Goal: Task Accomplishment & Management: Manage account settings

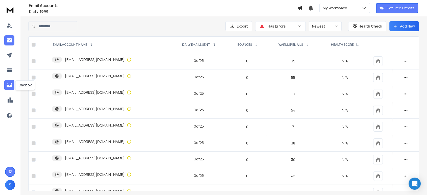
click at [11, 85] on icon at bounding box center [9, 85] width 5 height 5
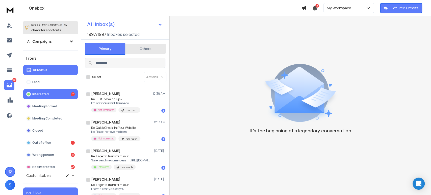
click at [52, 95] on button "Interested 7" at bounding box center [50, 94] width 55 height 10
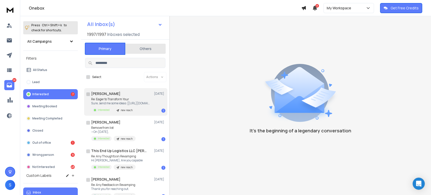
click at [133, 98] on p "Re: Eager to Transform Your" at bounding box center [121, 99] width 61 height 4
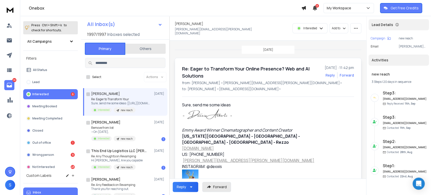
click at [222, 183] on button "Forward" at bounding box center [216, 187] width 29 height 10
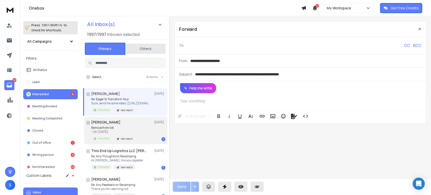
click at [138, 127] on div "Remove from list > On [DATE], Interested new reach 1" at bounding box center [128, 133] width 74 height 15
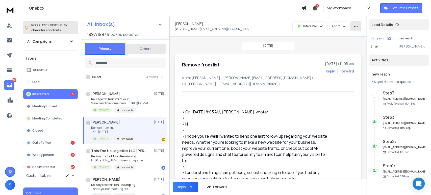
click at [359, 27] on button "button" at bounding box center [356, 26] width 11 height 10
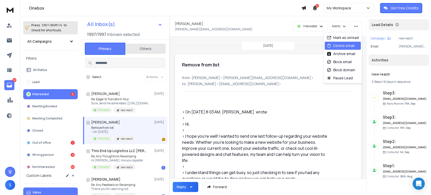
click at [336, 44] on div "Delete email" at bounding box center [341, 45] width 28 height 5
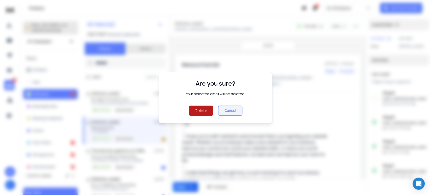
click at [190, 114] on button "Delete" at bounding box center [201, 111] width 24 height 10
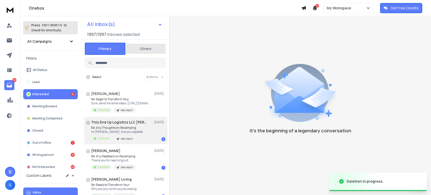
click at [137, 126] on div "Re: Any Thoughts on Revamping Hi [PERSON_NAME], Are you capable Interested new …" at bounding box center [128, 133] width 74 height 15
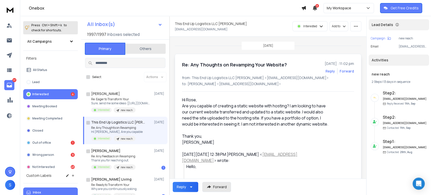
click at [221, 189] on button "Forward" at bounding box center [216, 187] width 29 height 10
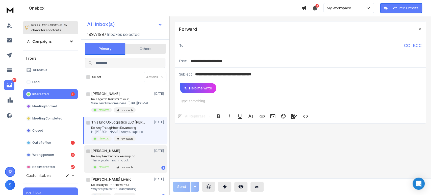
scroll to position [28, 0]
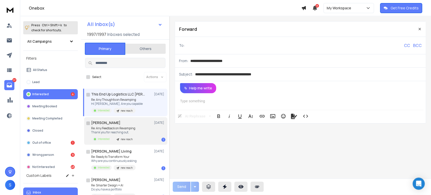
click at [137, 131] on div "Re: Any Feedback on Revamping Thank you for reaching out. Interested new reach 1" at bounding box center [128, 133] width 74 height 15
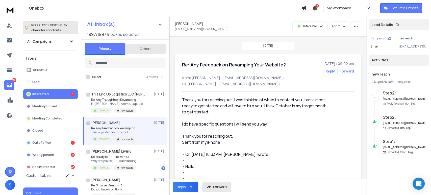
click at [216, 185] on button "Forward" at bounding box center [216, 187] width 29 height 10
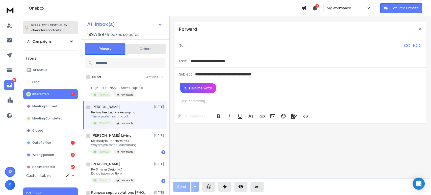
scroll to position [56, 0]
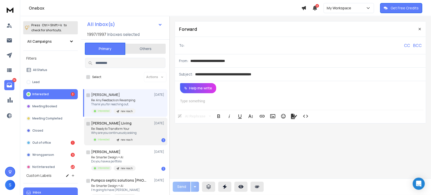
click at [147, 131] on div "Re: Ready to Transform Your Why are you continuously asking Interested new reac…" at bounding box center [128, 134] width 74 height 15
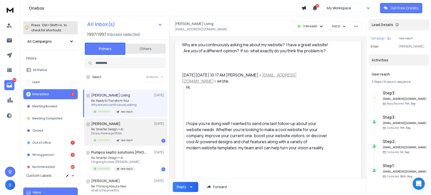
click at [141, 121] on div "[PERSON_NAME] [DATE] Re: Smarter Design + AI Do you have a portfolio Interested…" at bounding box center [125, 132] width 83 height 28
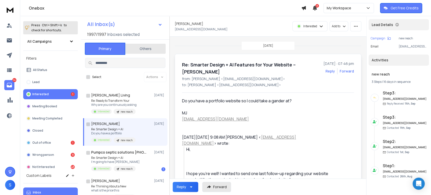
click at [218, 188] on button "Forward" at bounding box center [216, 187] width 29 height 10
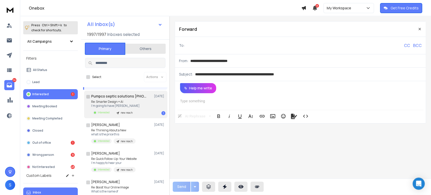
scroll to position [112, 0]
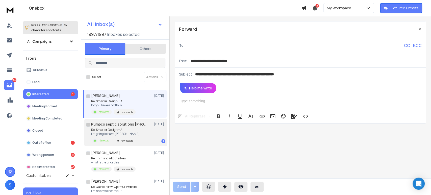
click at [144, 124] on h1 "Pumpco septic solutions [PHONE_NUMBER]" at bounding box center [119, 124] width 56 height 5
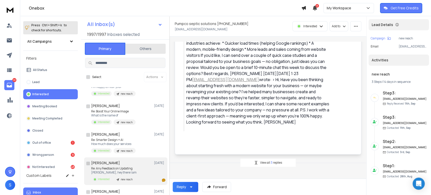
scroll to position [253, 0]
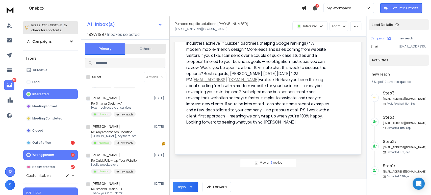
click at [61, 155] on button "Wrong person 9" at bounding box center [50, 155] width 55 height 10
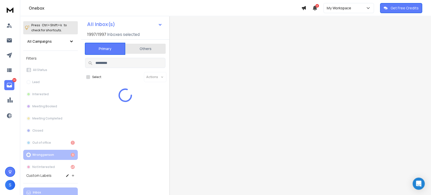
scroll to position [0, 0]
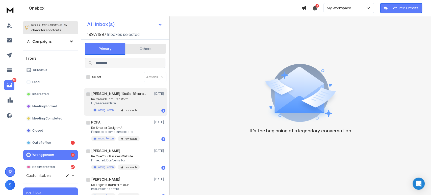
click at [130, 99] on p "Re: Geared Up to Transform" at bounding box center [115, 99] width 49 height 4
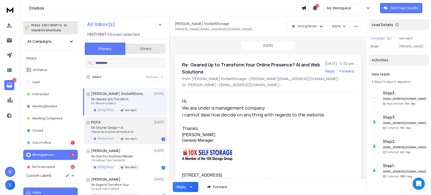
click at [158, 134] on div "Re: Smarter Design + AI Please send some samples and Wrong Person new reach 1" at bounding box center [128, 133] width 74 height 15
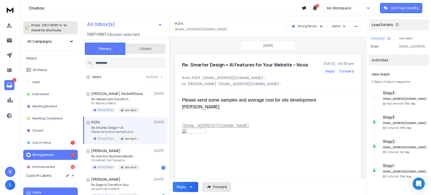
click at [216, 184] on button "Forward" at bounding box center [216, 187] width 29 height 10
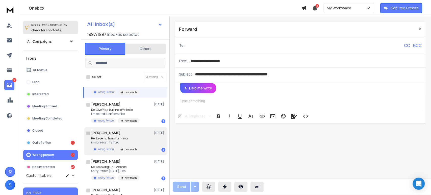
scroll to position [84, 0]
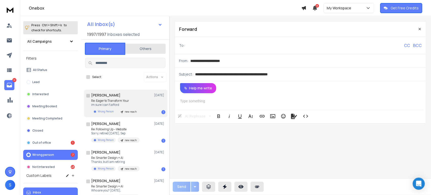
click at [145, 102] on div "Re: Eager to Transform Your im sure i can't afford Wrong Person new reach 1" at bounding box center [128, 106] width 74 height 15
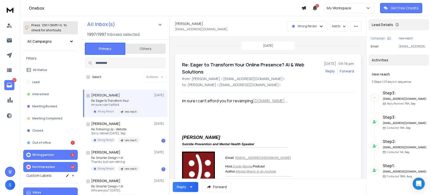
click at [58, 163] on button "Not Interested 43" at bounding box center [50, 167] width 55 height 10
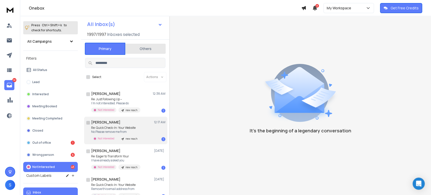
scroll to position [28, 0]
click at [128, 123] on div "[PERSON_NAME] [DATE]" at bounding box center [128, 122] width 74 height 5
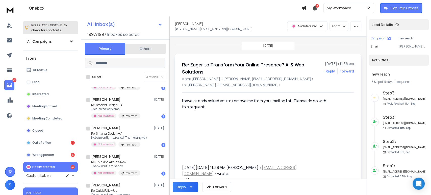
scroll to position [365, 0]
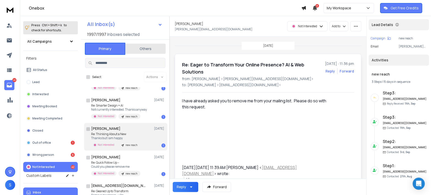
click at [127, 133] on p "Re: Thinking About a New" at bounding box center [115, 134] width 49 height 4
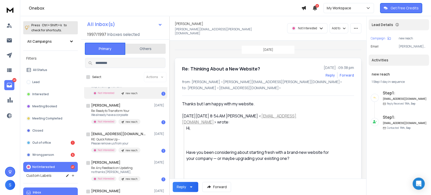
scroll to position [618, 0]
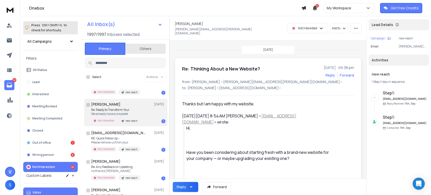
click at [146, 114] on div "Re: Ready to Transform Your We already have a corpoate Not Interested new reach…" at bounding box center [128, 115] width 74 height 15
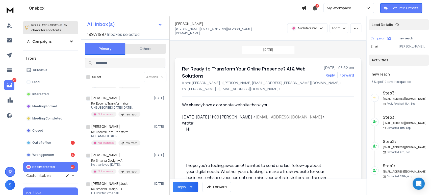
scroll to position [1264, 0]
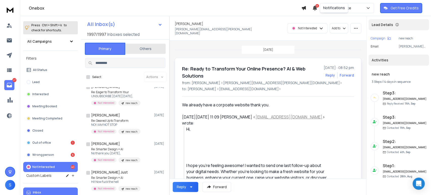
click at [319, 8] on div "8 My Workspace Get Free Credits" at bounding box center [361, 8] width 121 height 10
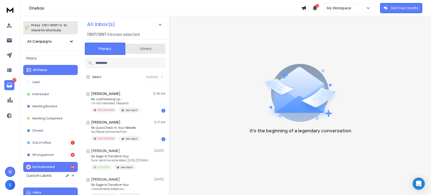
click at [42, 164] on button "Not Interested 40" at bounding box center [50, 167] width 55 height 10
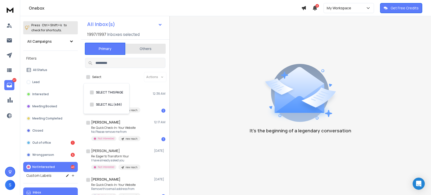
click at [91, 104] on button "SELECT THIS PAGE" at bounding box center [92, 105] width 4 height 4
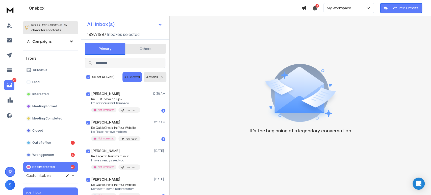
click at [158, 81] on button "Actions" at bounding box center [155, 77] width 22 height 10
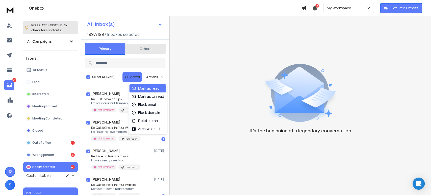
click at [157, 89] on div "Mark as read" at bounding box center [146, 88] width 28 height 5
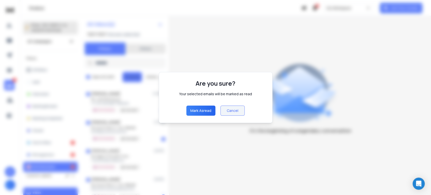
click at [191, 108] on p "Mark as read" at bounding box center [201, 110] width 21 height 5
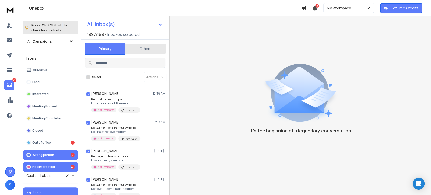
click at [54, 152] on button "Wrong person 6" at bounding box center [50, 155] width 55 height 10
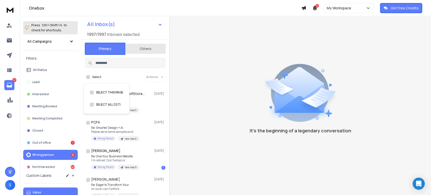
click at [92, 105] on button "SELECT THIS PAGE" at bounding box center [92, 105] width 4 height 4
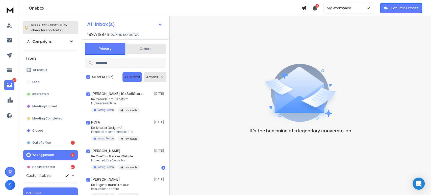
click at [156, 74] on button "Actions" at bounding box center [155, 77] width 22 height 10
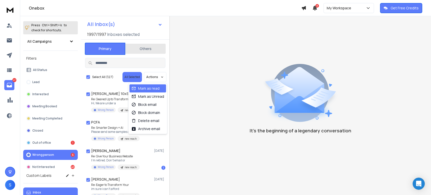
click at [152, 88] on div "Mark as read" at bounding box center [146, 88] width 28 height 5
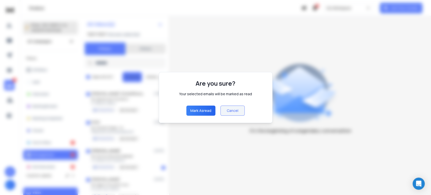
click at [207, 114] on button "Mark as read" at bounding box center [201, 111] width 29 height 10
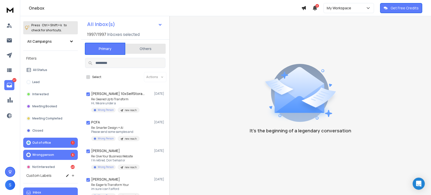
click at [54, 142] on button "Out of office 1" at bounding box center [50, 143] width 55 height 10
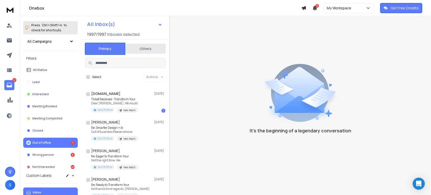
click at [111, 95] on h1 "ByDomino.com" at bounding box center [105, 93] width 29 height 5
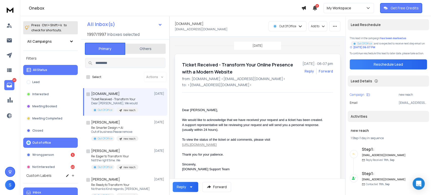
click at [37, 72] on div "All Status" at bounding box center [36, 69] width 21 height 5
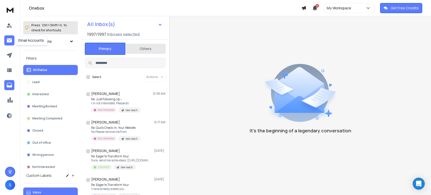
click at [10, 40] on icon at bounding box center [9, 40] width 5 height 4
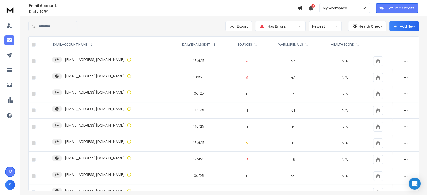
click at [297, 28] on div "Has Errors" at bounding box center [280, 26] width 51 height 10
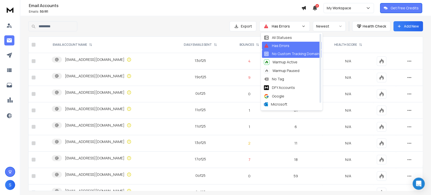
click at [290, 53] on div "No Custom Tracking Domain" at bounding box center [292, 53] width 56 height 5
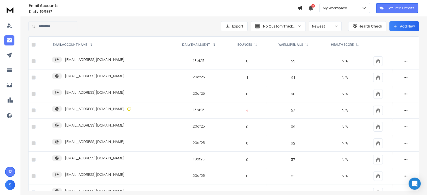
click at [295, 29] on p "No Custom Tracking Domain" at bounding box center [279, 26] width 32 height 5
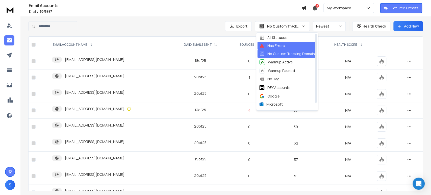
click at [288, 42] on div "Has Errors" at bounding box center [288, 46] width 60 height 8
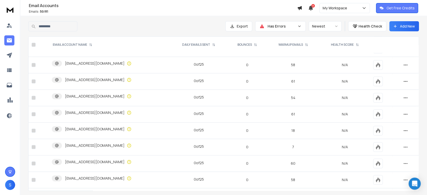
scroll to position [618, 0]
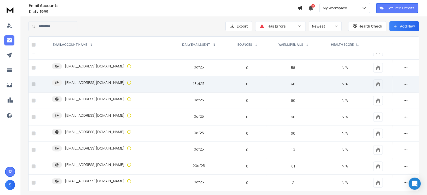
click at [96, 81] on p "ceciliatho21@gmail.com" at bounding box center [95, 82] width 60 height 5
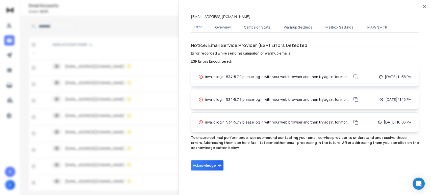
click at [95, 80] on div at bounding box center [215, 97] width 431 height 195
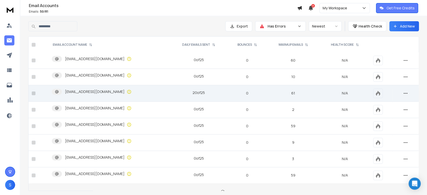
scroll to position [694, 0]
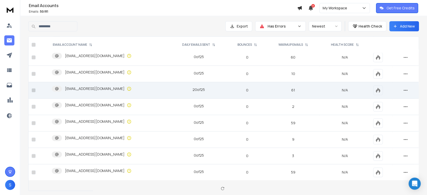
click at [95, 82] on td "christianed273@gmail.com" at bounding box center [109, 90] width 121 height 16
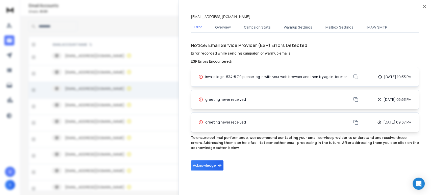
click at [95, 81] on div at bounding box center [215, 97] width 431 height 195
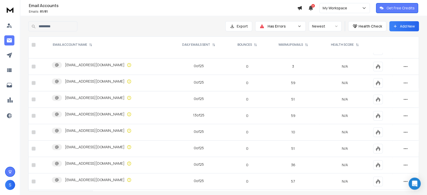
scroll to position [834, 0]
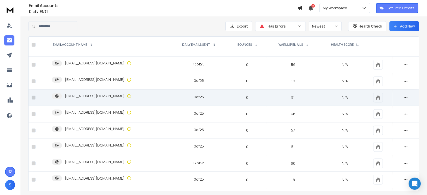
click at [95, 91] on td "debras435@gmail.com" at bounding box center [109, 97] width 121 height 16
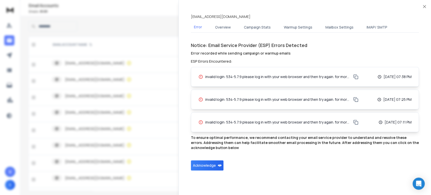
click at [95, 90] on div at bounding box center [215, 97] width 431 height 195
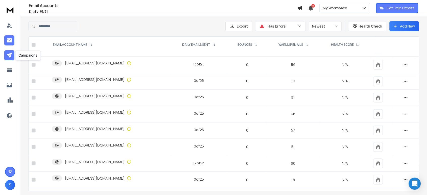
click at [11, 56] on icon at bounding box center [9, 55] width 6 height 6
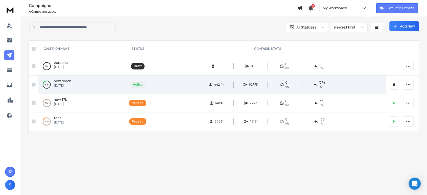
click at [82, 85] on div "30 % new reach 2 months ago" at bounding box center [82, 85] width 78 height 12
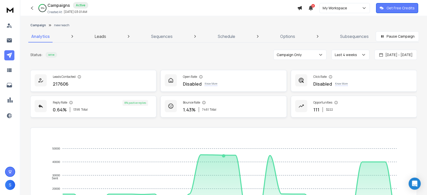
click at [101, 38] on p "Leads" at bounding box center [100, 36] width 11 height 6
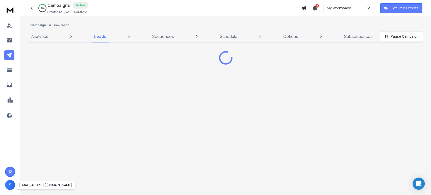
click at [9, 185] on span "S" at bounding box center [10, 185] width 10 height 10
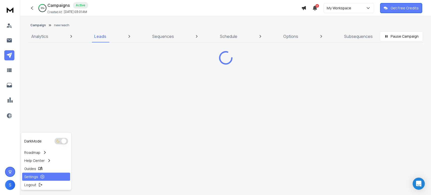
click at [35, 179] on div "Settings" at bounding box center [46, 177] width 48 height 8
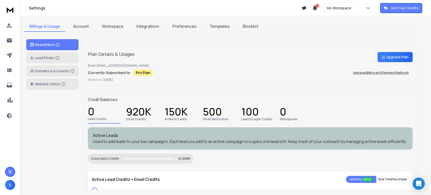
click at [85, 28] on link "Account" at bounding box center [81, 26] width 26 height 11
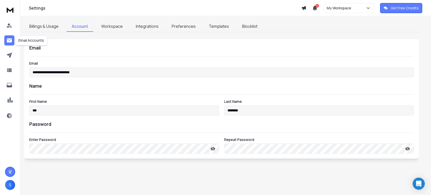
click at [8, 39] on icon at bounding box center [9, 40] width 5 height 4
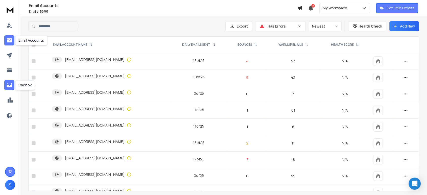
click at [12, 84] on link at bounding box center [9, 85] width 10 height 10
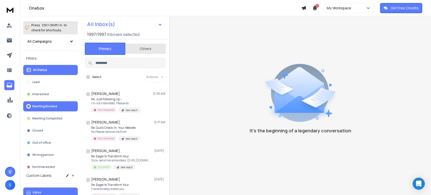
scroll to position [83, 0]
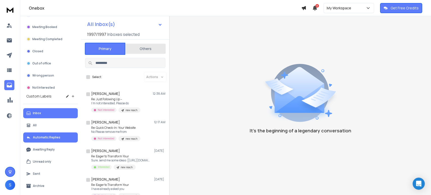
click at [51, 132] on button "Automatic Replies" at bounding box center [50, 137] width 55 height 10
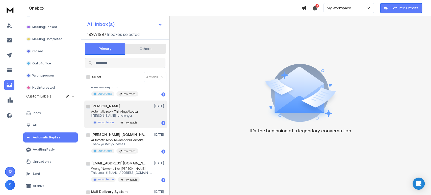
scroll to position [477, 0]
